Goal: Communication & Community: Answer question/provide support

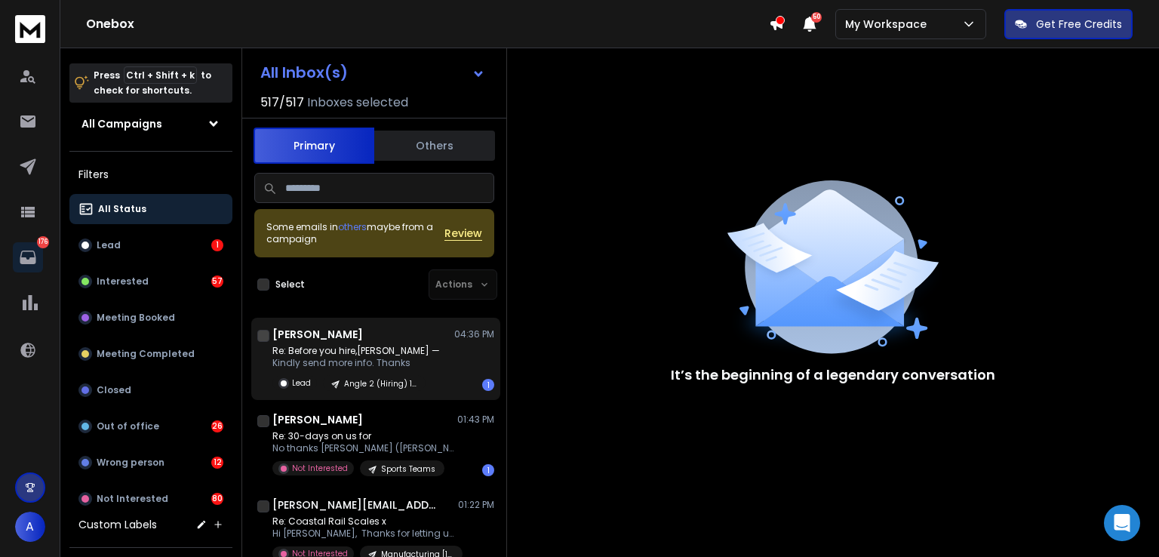
click at [345, 384] on p "Angle 2 (Hiring) 1-20" at bounding box center [380, 383] width 72 height 11
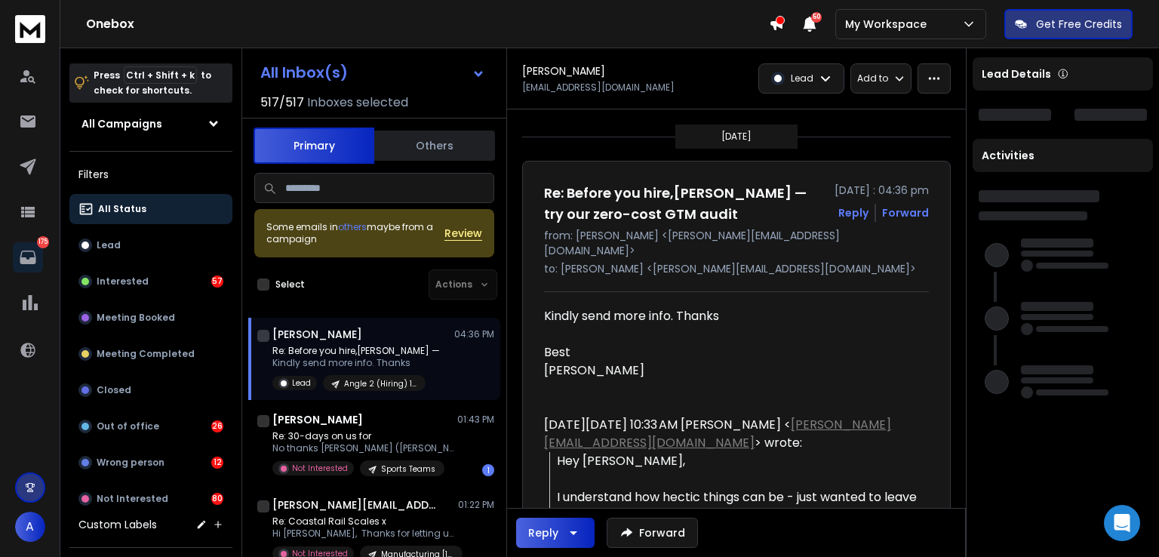
click at [815, 66] on div "Lead" at bounding box center [801, 78] width 84 height 29
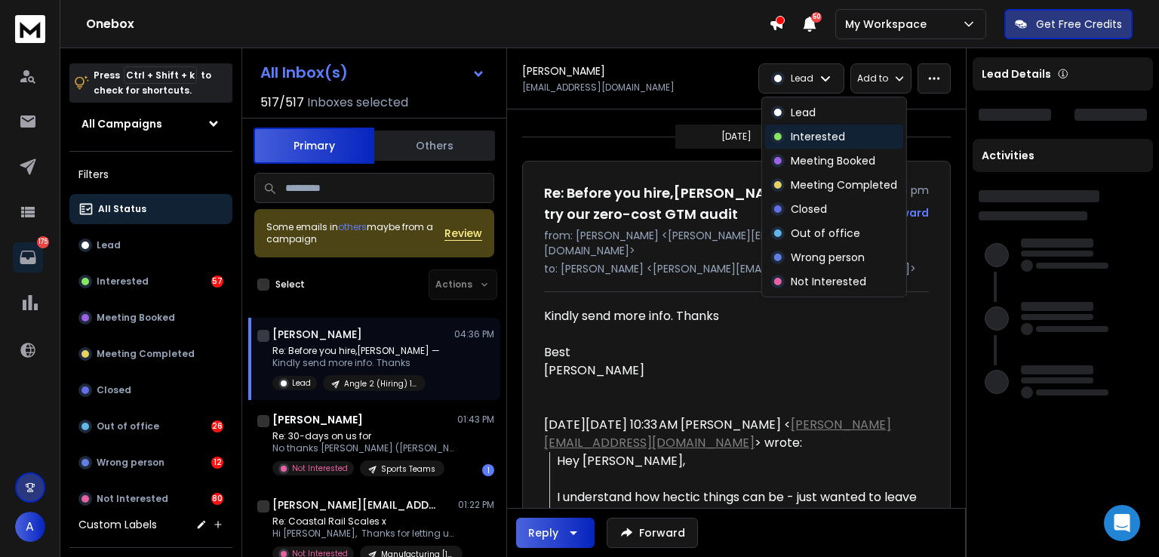
click at [824, 142] on p "Interested" at bounding box center [817, 136] width 54 height 15
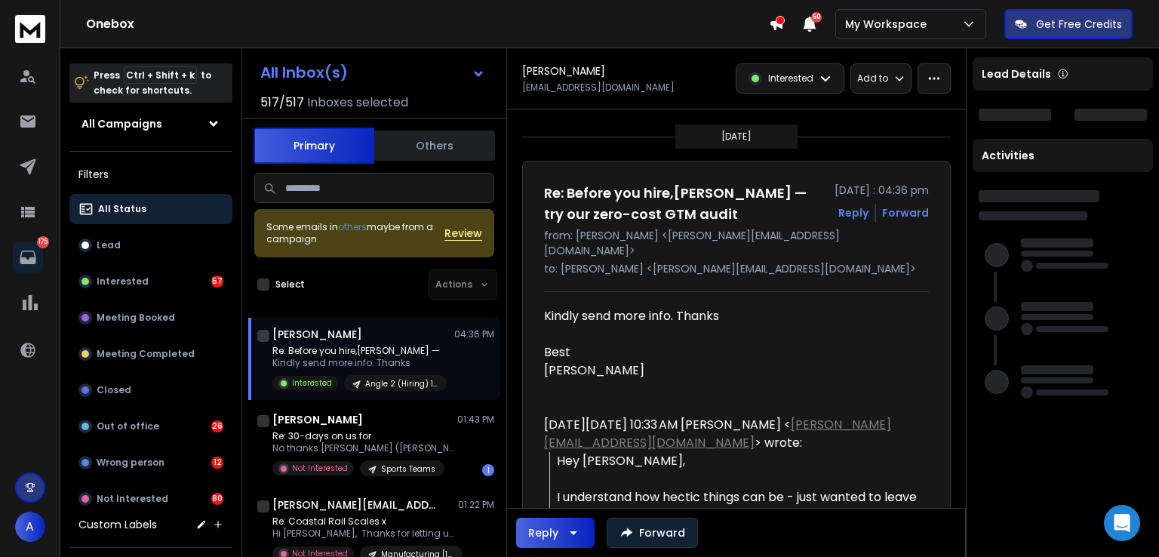
click at [648, 529] on button "Forward" at bounding box center [651, 532] width 91 height 30
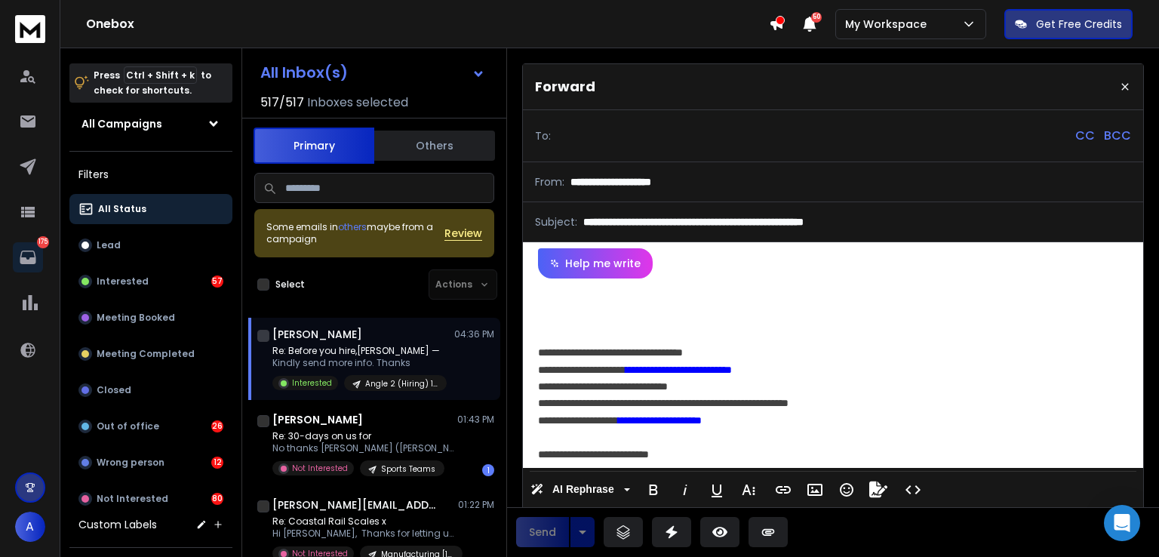
click at [614, 131] on input at bounding box center [610, 135] width 106 height 27
type input "**********"
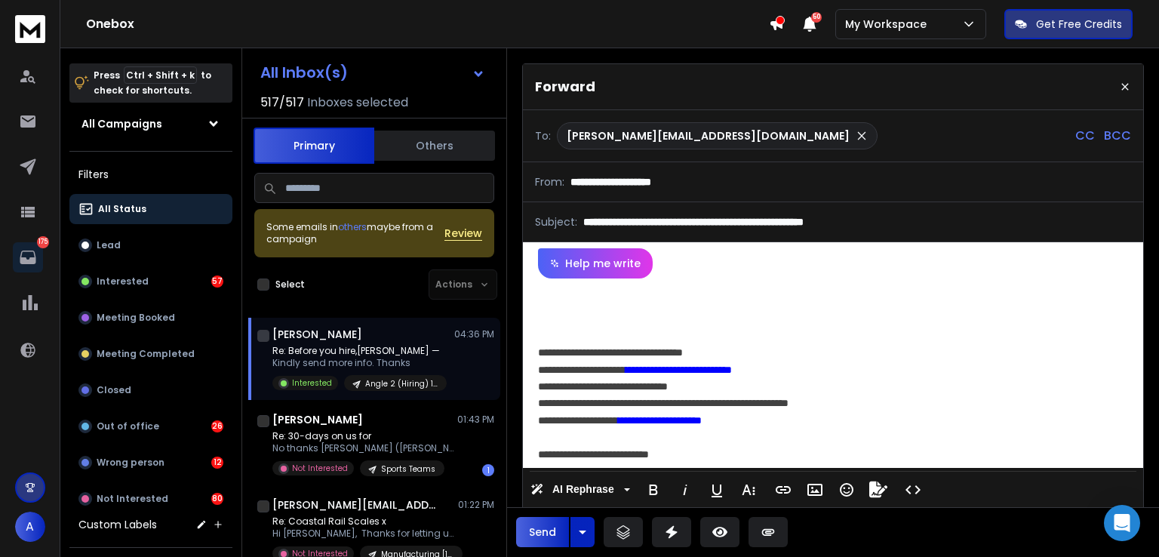
click at [554, 539] on button "Send" at bounding box center [542, 532] width 53 height 30
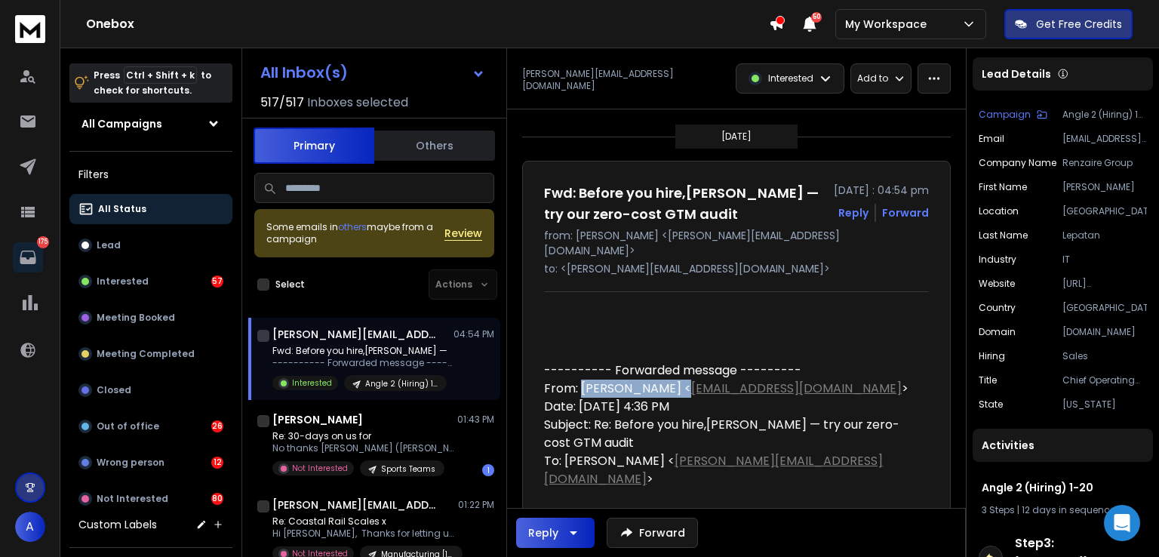
copy div "[PERSON_NAME]"
drag, startPoint x: 581, startPoint y: 370, endPoint x: 684, endPoint y: 370, distance: 103.3
click at [684, 379] on div "From: [PERSON_NAME] < [PERSON_NAME][EMAIL_ADDRESS][DOMAIN_NAME] >" at bounding box center [730, 388] width 373 height 18
copy h1 "Angle 2 (Hiring) 1-20"
drag, startPoint x: 1091, startPoint y: 483, endPoint x: 975, endPoint y: 486, distance: 116.9
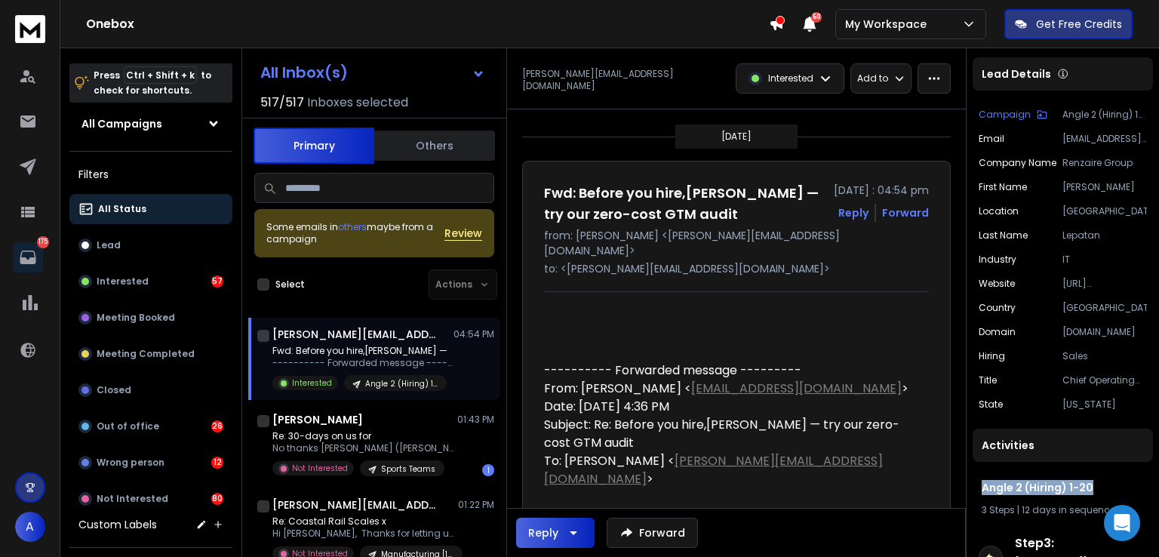
click at [975, 486] on div "Angle 2 (Hiring) 1-20 3 Steps | 12 days in sequence" at bounding box center [1062, 498] width 180 height 36
click at [1072, 160] on p "Renzaire Group" at bounding box center [1104, 163] width 84 height 12
click at [1079, 379] on p "Chief Operating Officer and Global Head of Creative Innovation" at bounding box center [1104, 380] width 84 height 12
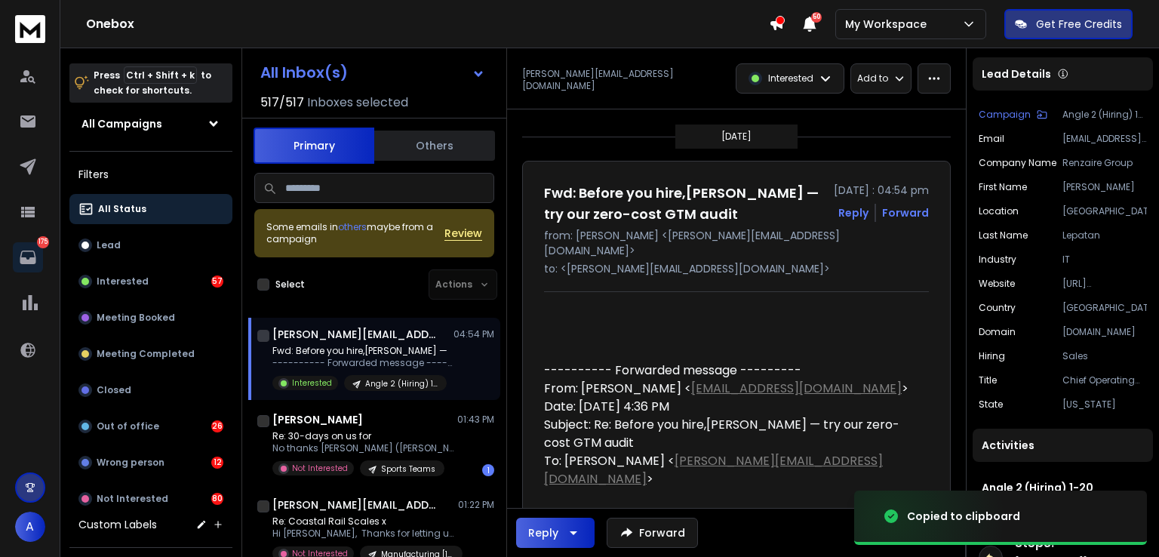
click at [1112, 138] on p "[EMAIL_ADDRESS][DOMAIN_NAME]" at bounding box center [1104, 139] width 84 height 12
click at [1088, 327] on p "[DOMAIN_NAME]" at bounding box center [1104, 332] width 84 height 12
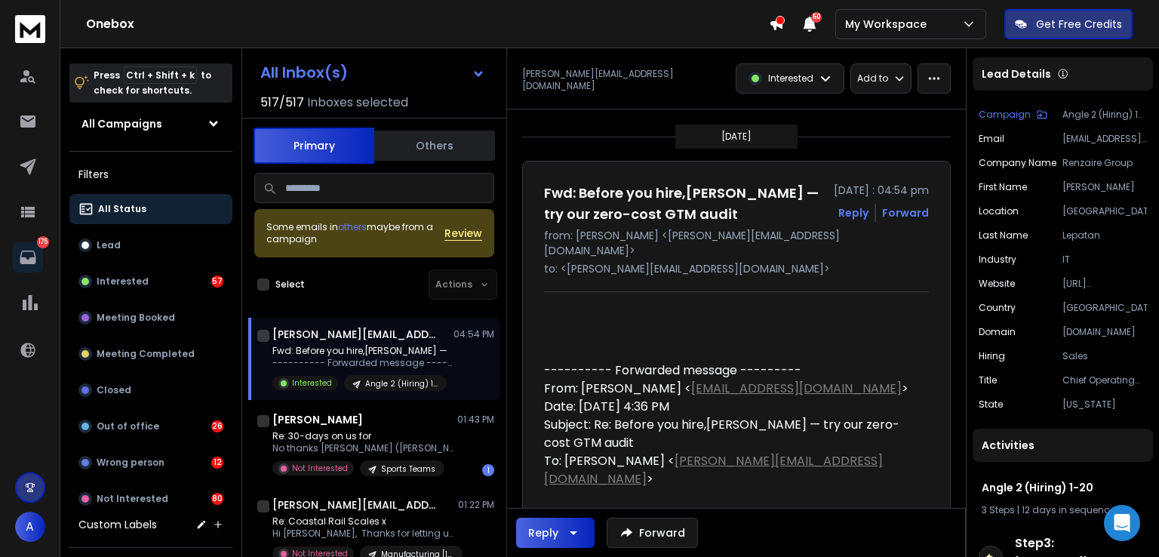
click at [1098, 287] on p "[URL][DOMAIN_NAME]" at bounding box center [1104, 284] width 84 height 12
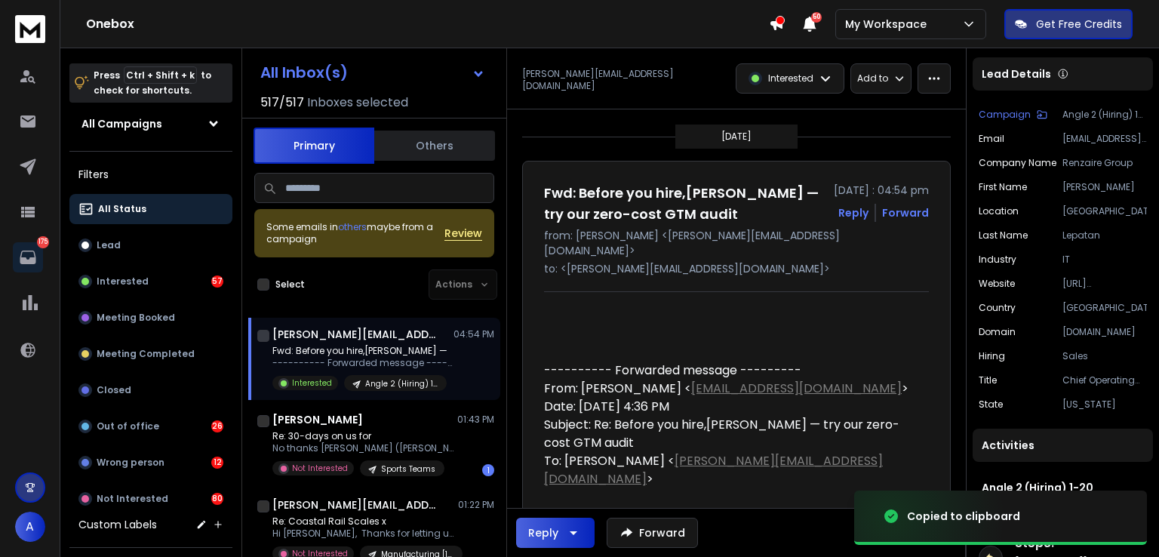
click at [1068, 137] on p "[EMAIL_ADDRESS][DOMAIN_NAME]" at bounding box center [1104, 139] width 84 height 12
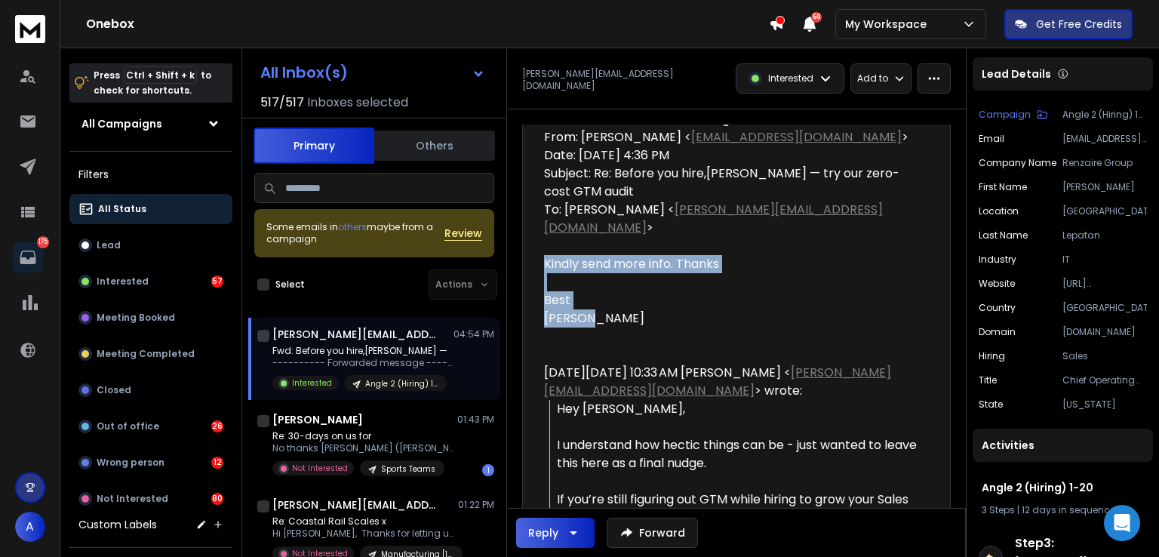
copy div "Kindly send more info. Thanks Best [PERSON_NAME]"
drag, startPoint x: 540, startPoint y: 229, endPoint x: 530, endPoint y: 73, distance: 156.4
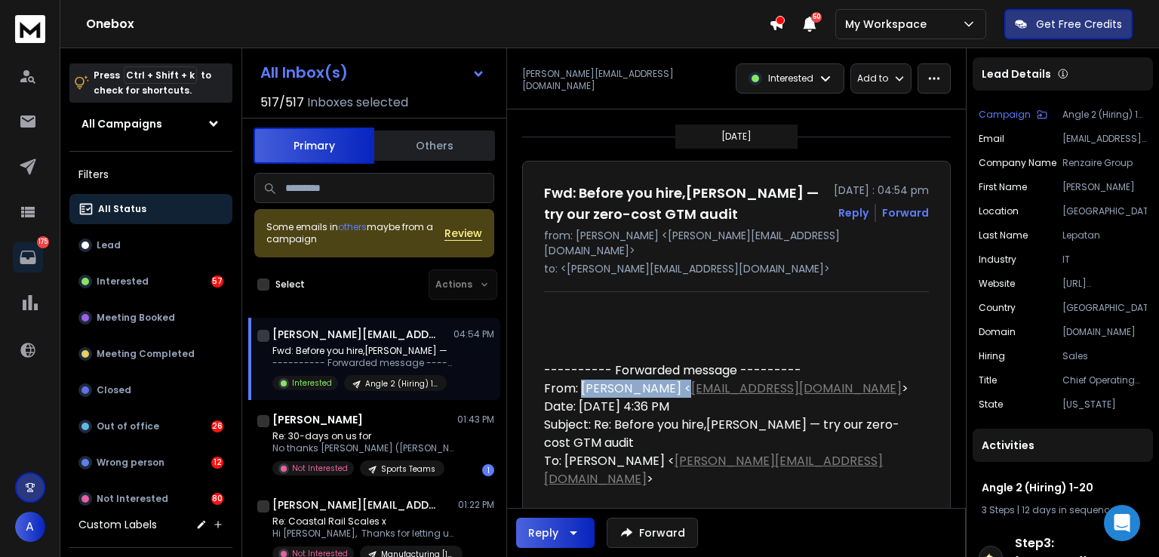
copy div "[PERSON_NAME]"
drag, startPoint x: 580, startPoint y: 372, endPoint x: 686, endPoint y: 375, distance: 105.6
click at [686, 379] on div "From: [PERSON_NAME] < [PERSON_NAME][EMAIL_ADDRESS][DOMAIN_NAME] >" at bounding box center [730, 388] width 373 height 18
click at [1084, 158] on p "Renzaire Group" at bounding box center [1104, 163] width 84 height 12
